Goal: Task Accomplishment & Management: Use online tool/utility

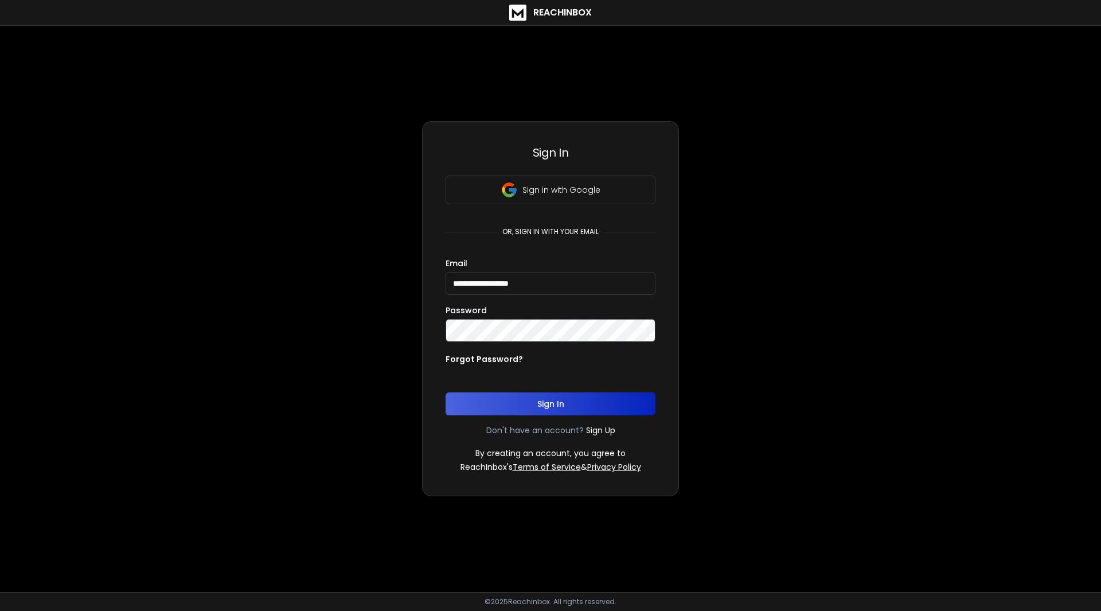
type input "**********"
click at [480, 400] on button "Sign In" at bounding box center [551, 403] width 210 height 23
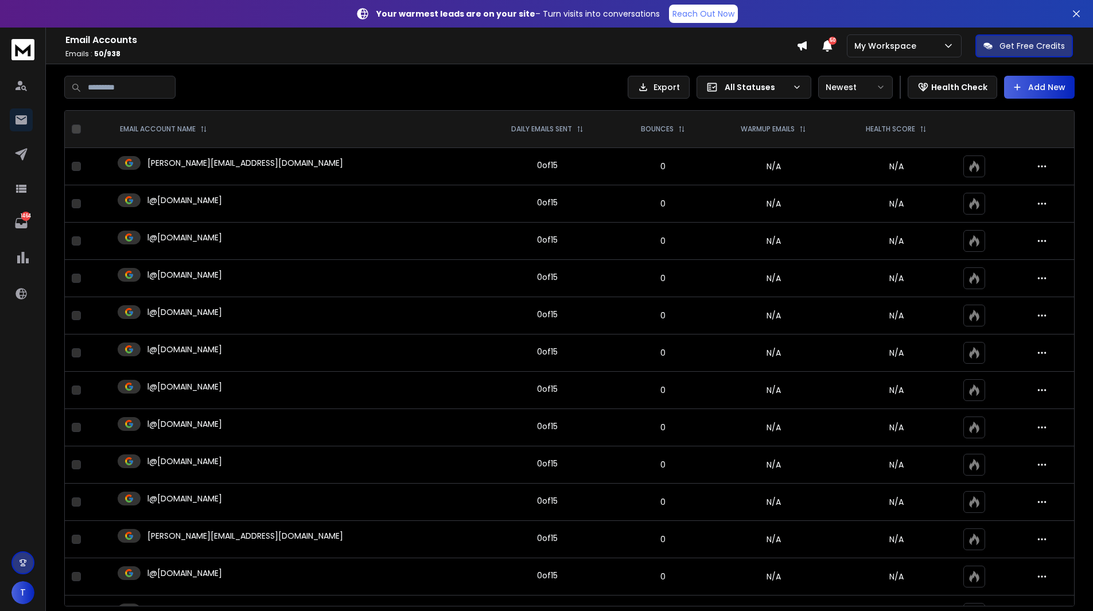
click at [1031, 88] on button "Add New" at bounding box center [1039, 87] width 71 height 23
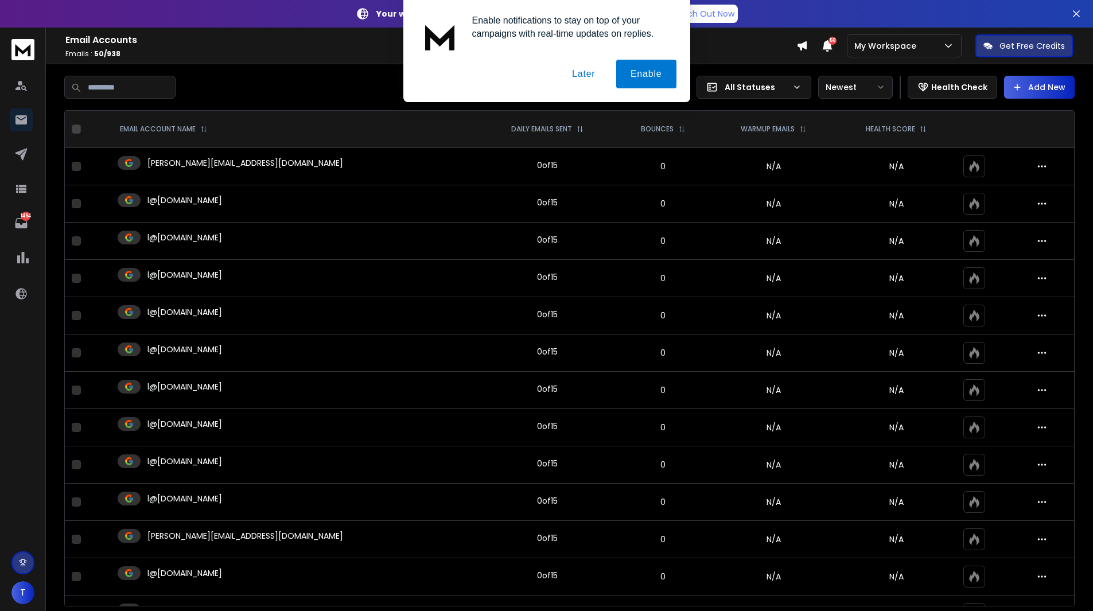
click at [581, 72] on button "Later" at bounding box center [584, 74] width 52 height 29
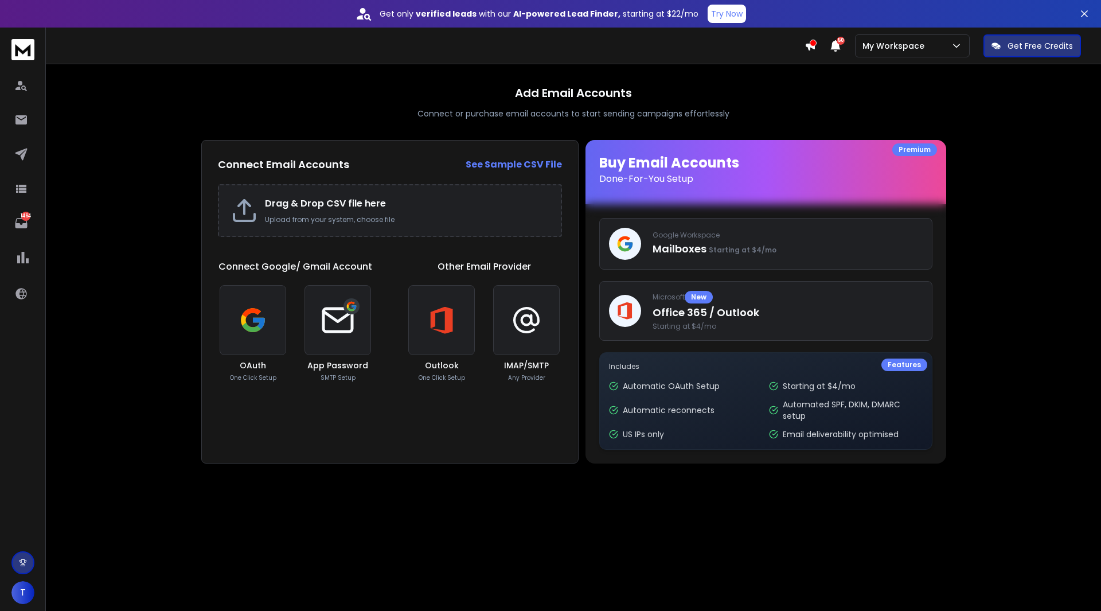
click at [266, 316] on icon at bounding box center [253, 320] width 29 height 34
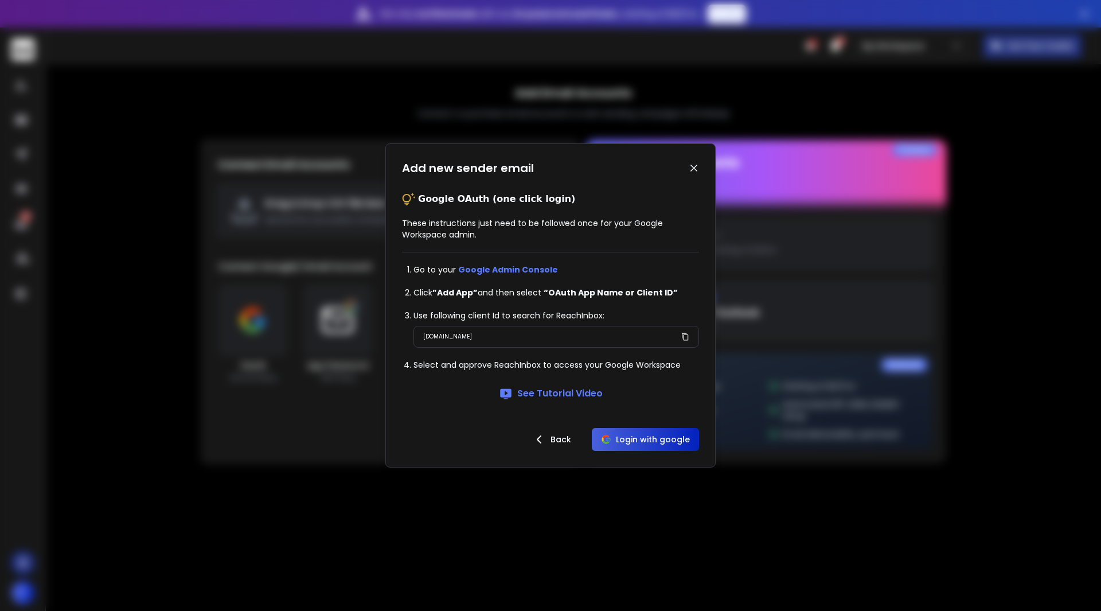
click at [608, 441] on icon at bounding box center [606, 439] width 10 height 10
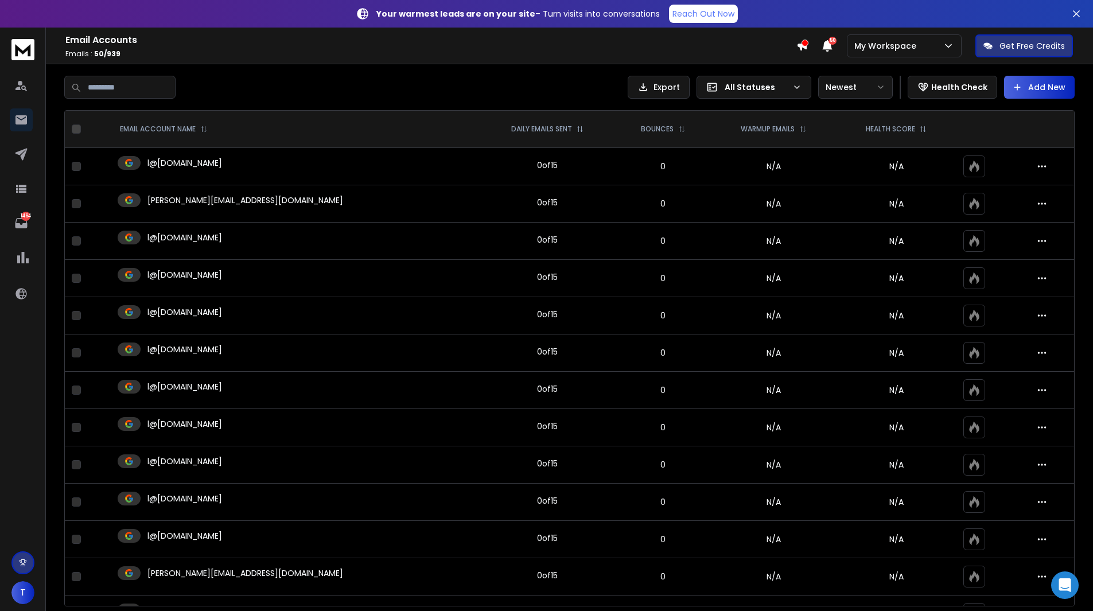
click at [1036, 83] on button "Add New" at bounding box center [1039, 87] width 71 height 23
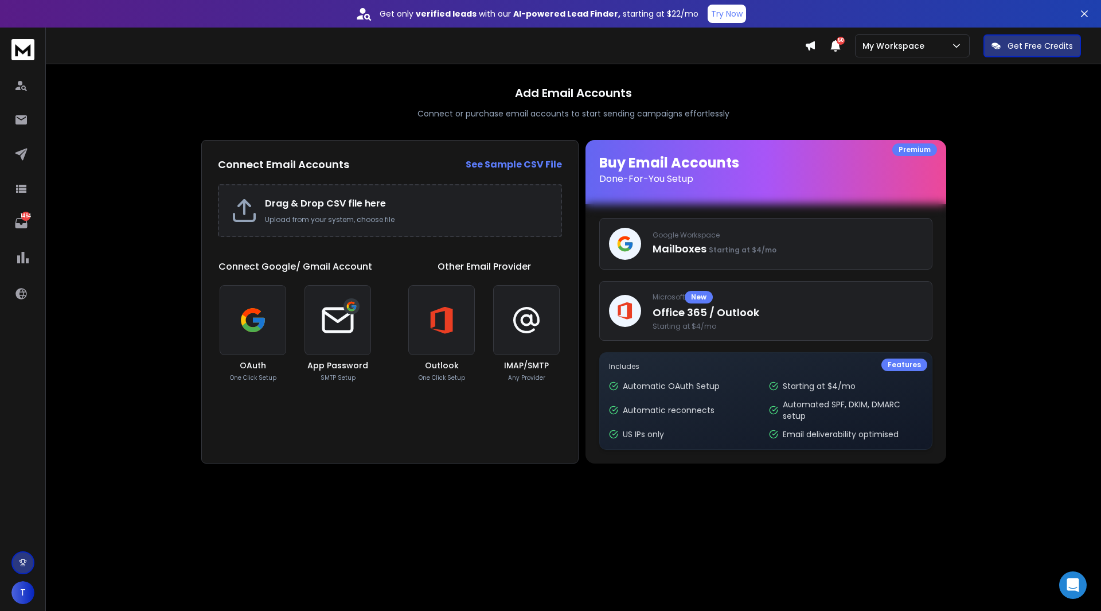
click at [223, 320] on div at bounding box center [253, 320] width 67 height 70
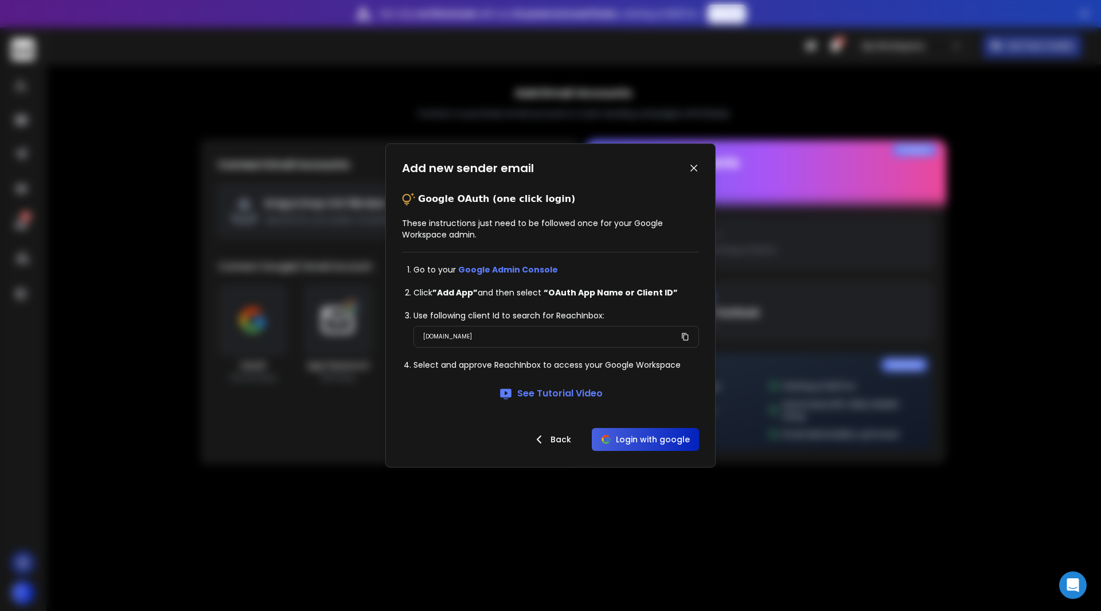
click at [639, 447] on button "Login with google" at bounding box center [645, 439] width 107 height 23
